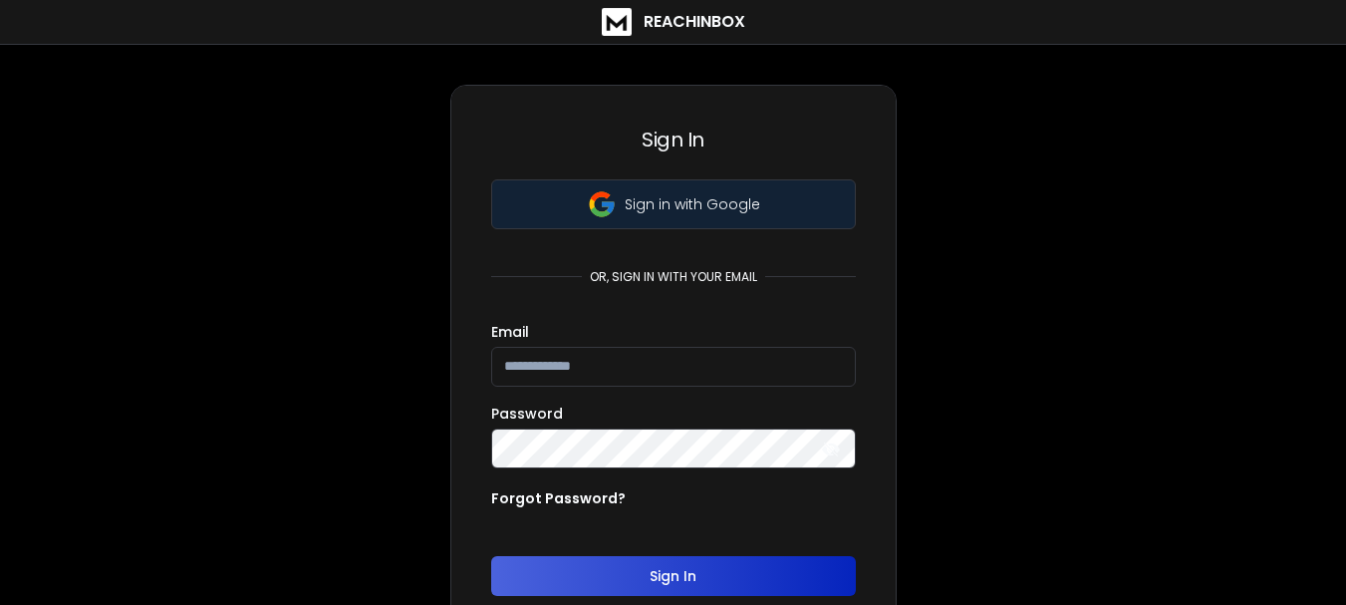
drag, startPoint x: 399, startPoint y: 156, endPoint x: 580, endPoint y: 186, distance: 183.8
click at [580, 186] on div "Welcome to ReachInbox 10x your leads, meetings and deals. Sign In Sign in with …" at bounding box center [673, 387] width 1346 height 605
click at [580, 186] on button "Sign in with Google" at bounding box center [673, 204] width 365 height 50
click at [582, 196] on button "Sign in with Google" at bounding box center [673, 204] width 365 height 50
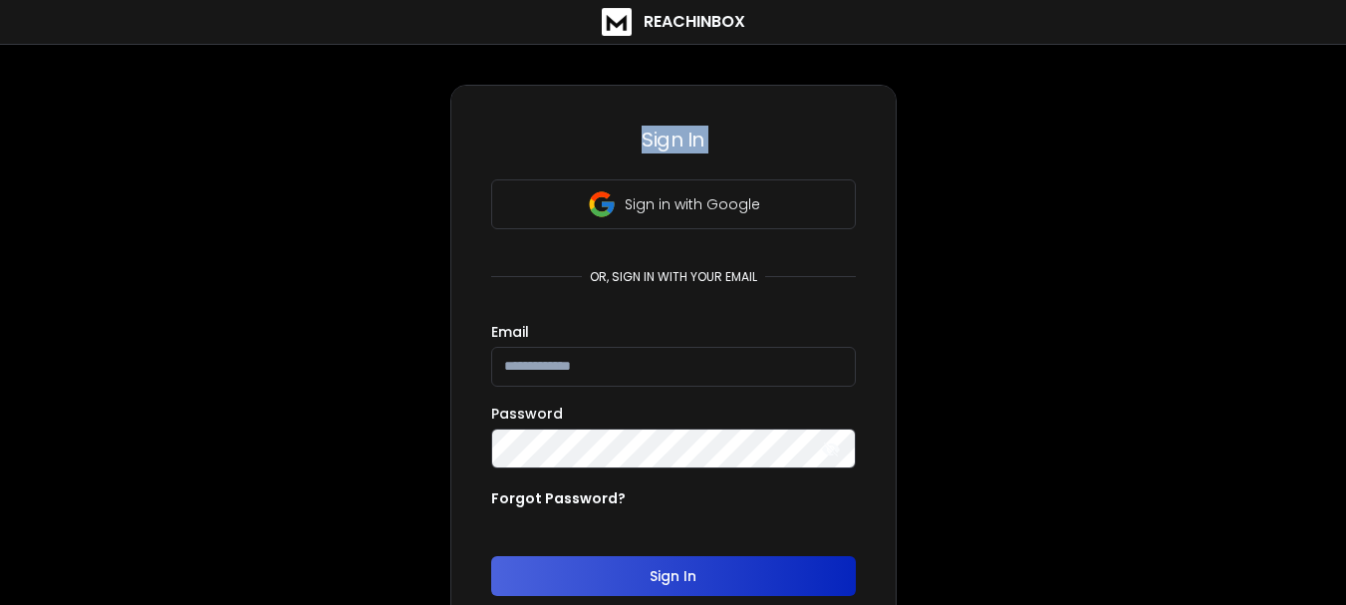
click at [841, 149] on h3 "Sign In" at bounding box center [673, 140] width 365 height 28
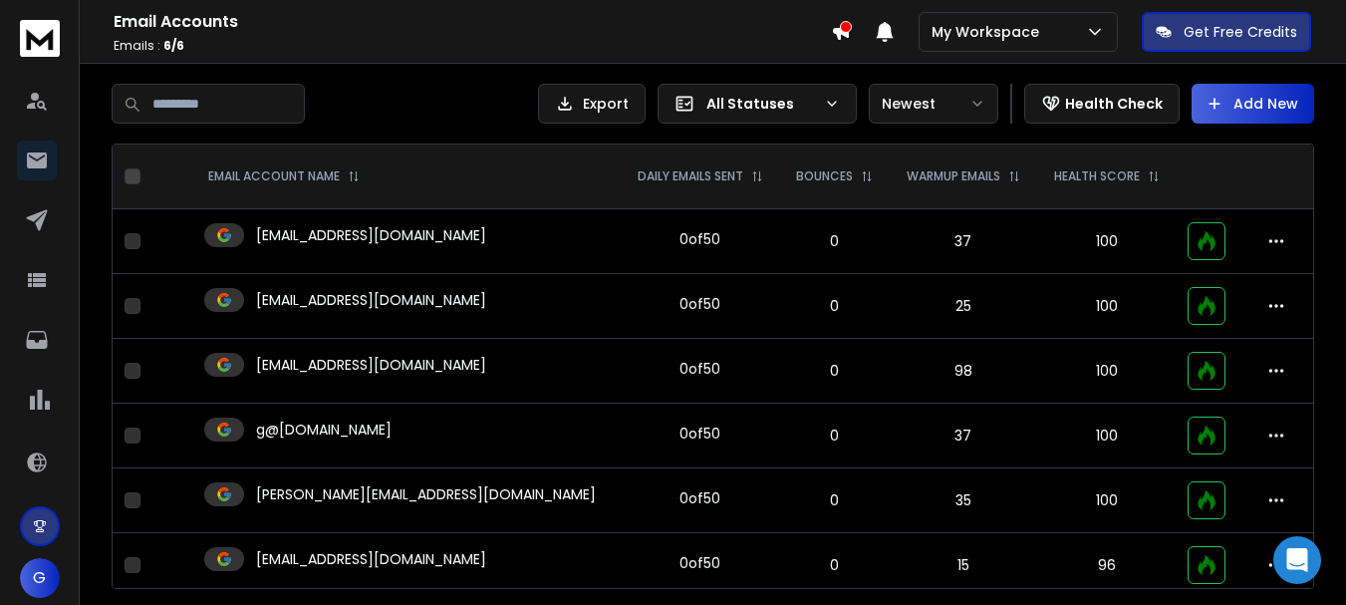
click at [72, 243] on div "G" at bounding box center [40, 302] width 80 height 605
click at [57, 233] on div at bounding box center [40, 224] width 46 height 48
click at [52, 233] on link at bounding box center [37, 220] width 40 height 40
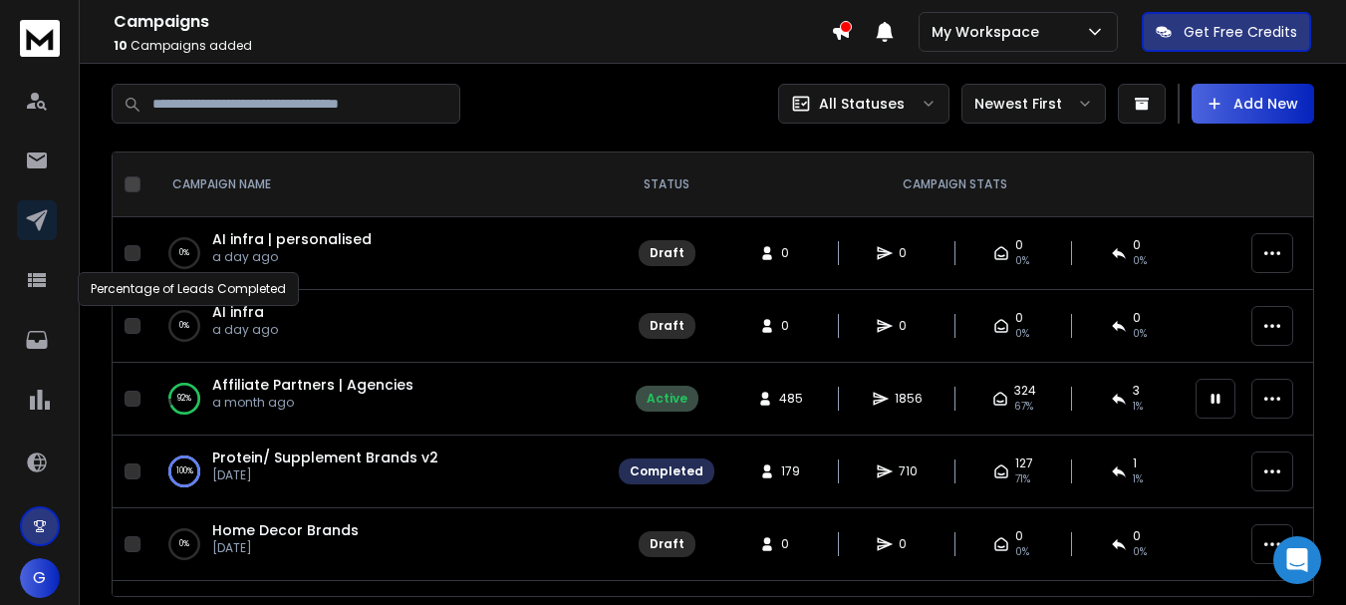
click at [71, 179] on div "G" at bounding box center [40, 302] width 80 height 605
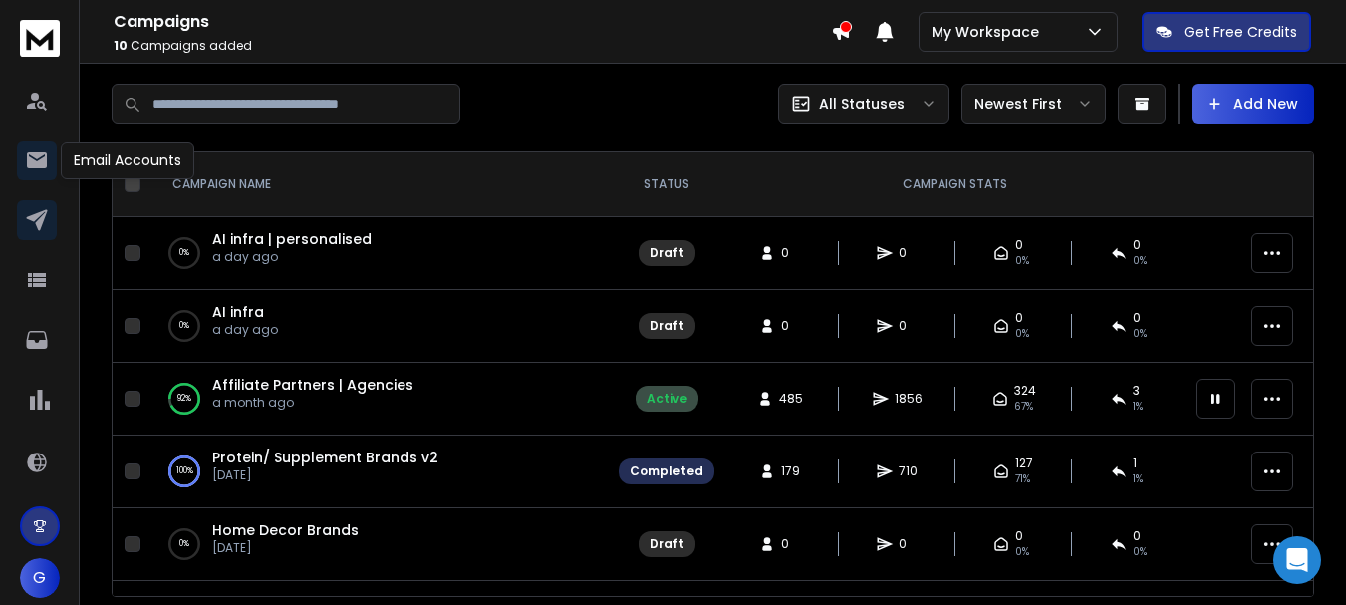
click at [54, 169] on link at bounding box center [37, 160] width 40 height 40
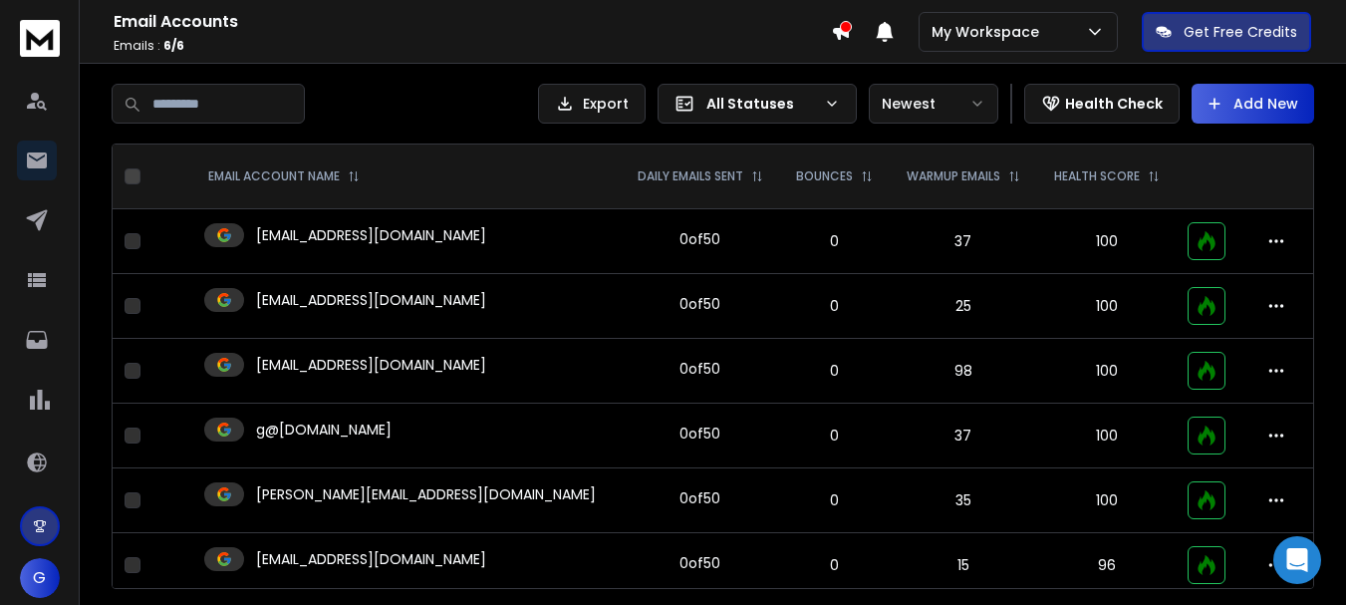
click at [792, 574] on p "0" at bounding box center [835, 565] width 86 height 20
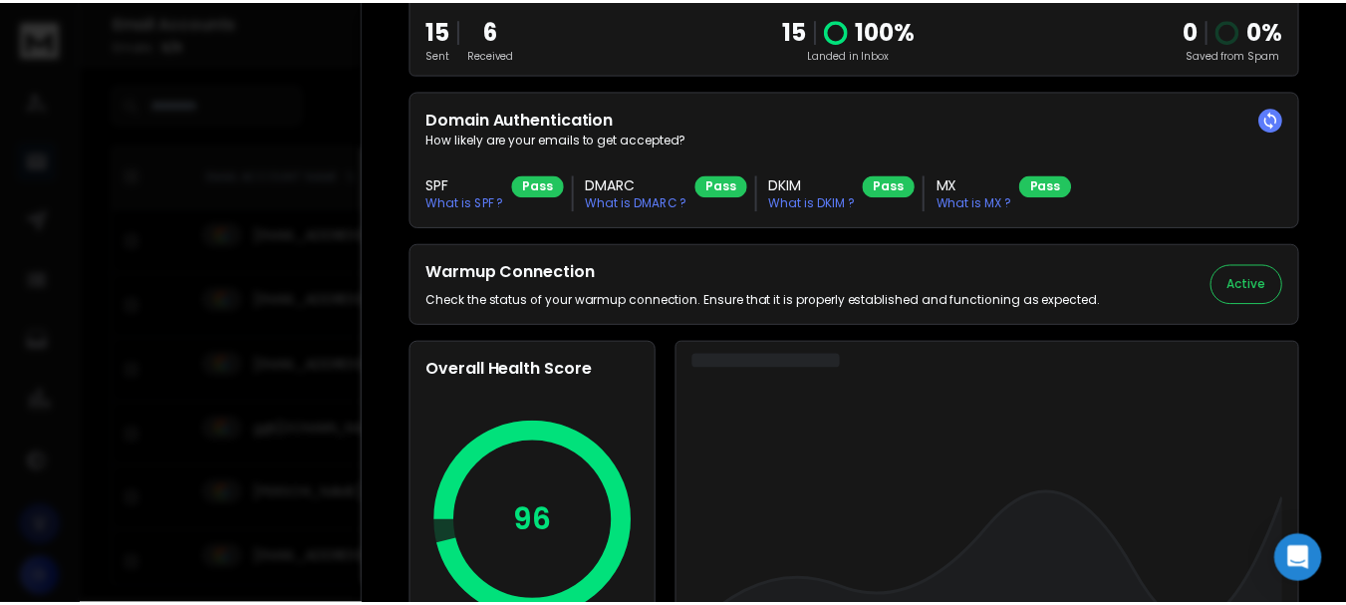
scroll to position [965, 0]
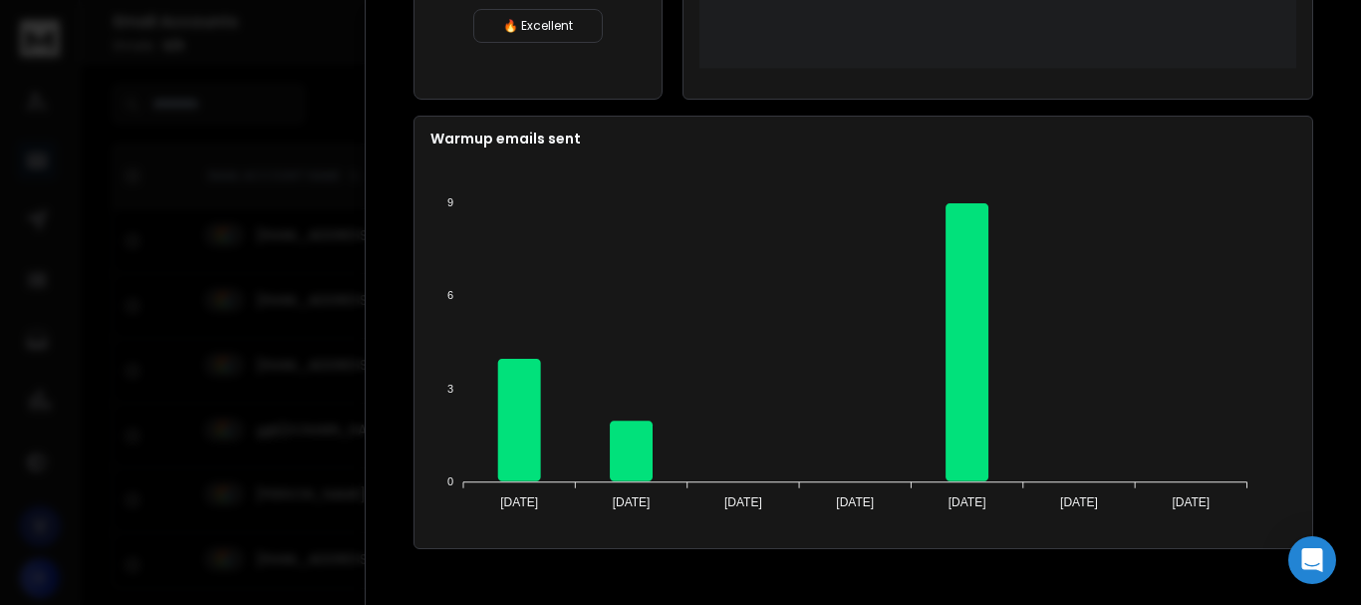
click at [317, 418] on div at bounding box center [680, 302] width 1361 height 605
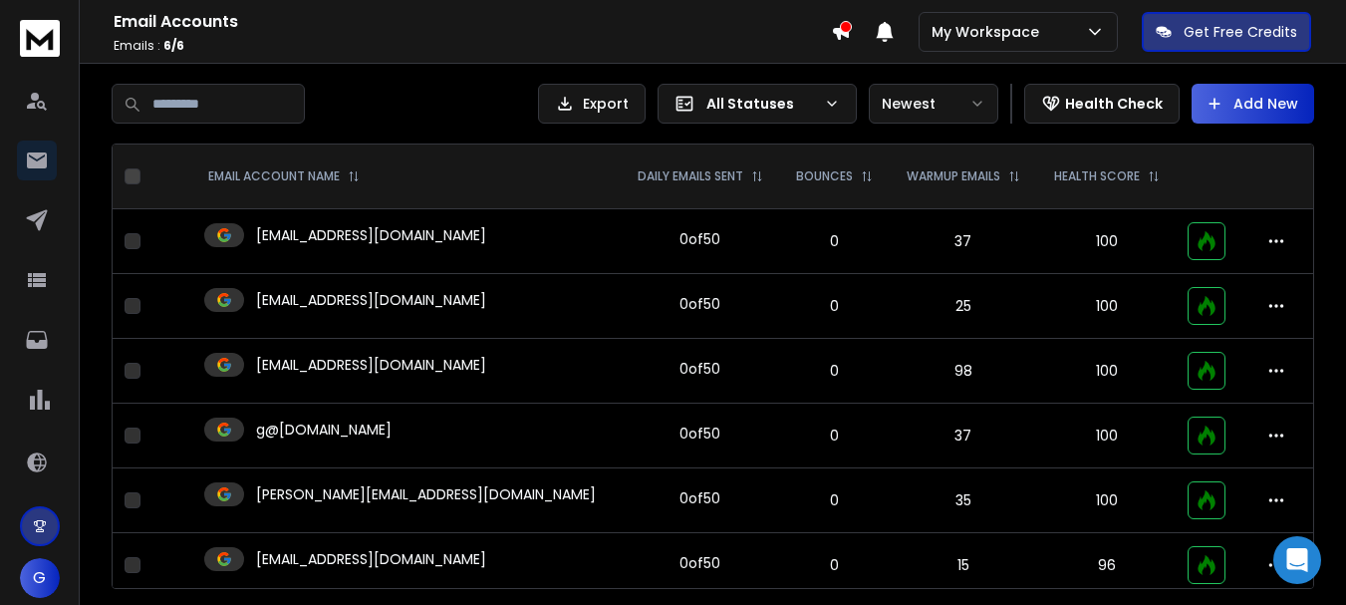
click at [384, 551] on div "[EMAIL_ADDRESS][DOMAIN_NAME]" at bounding box center [406, 559] width 405 height 24
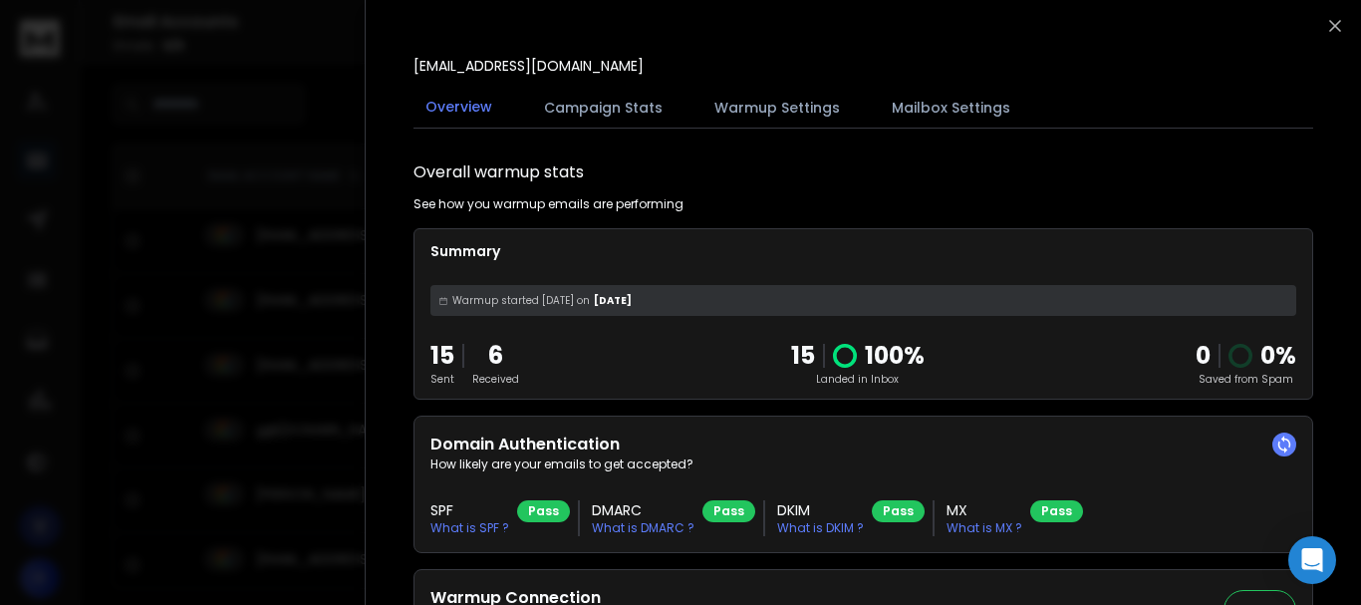
click at [261, 441] on div at bounding box center [680, 302] width 1361 height 605
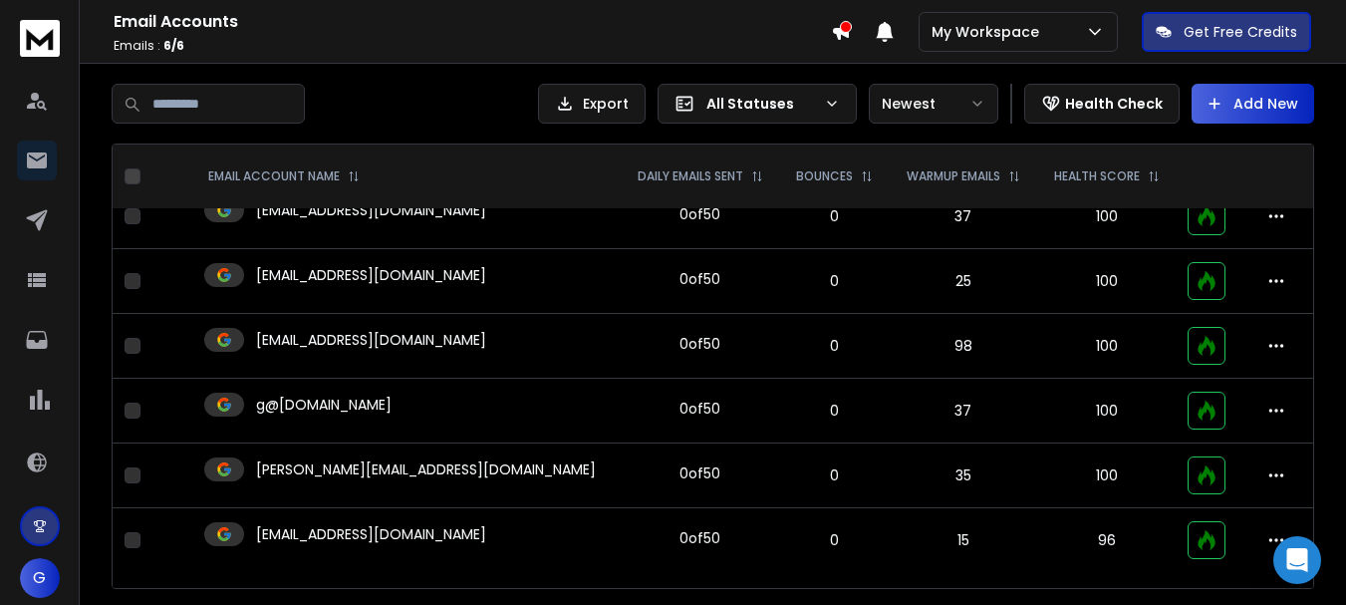
scroll to position [0, 0]
